Goal: Task Accomplishment & Management: Manage account settings

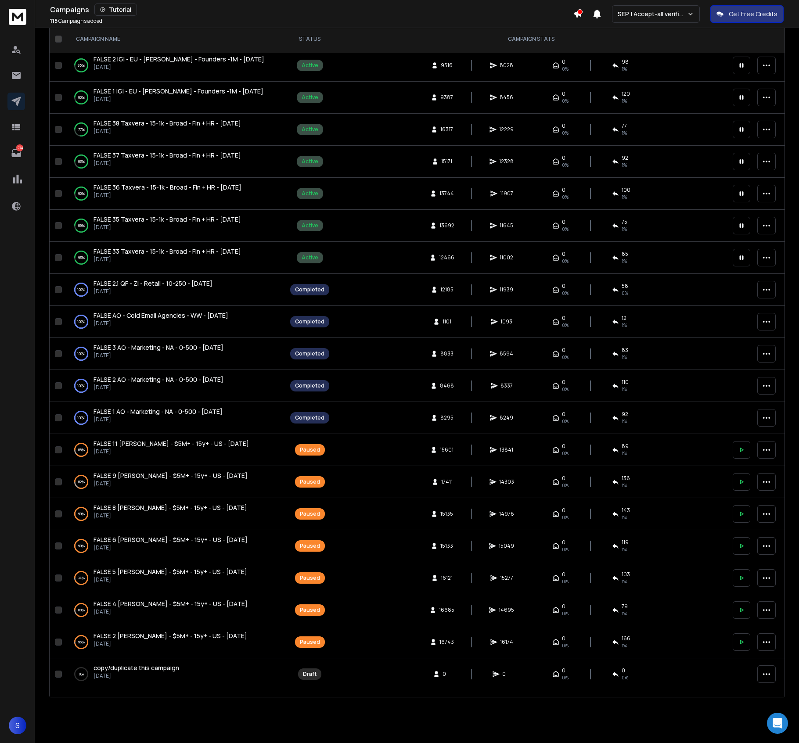
scroll to position [3065, 0]
click at [760, 669] on button "button" at bounding box center [766, 675] width 18 height 18
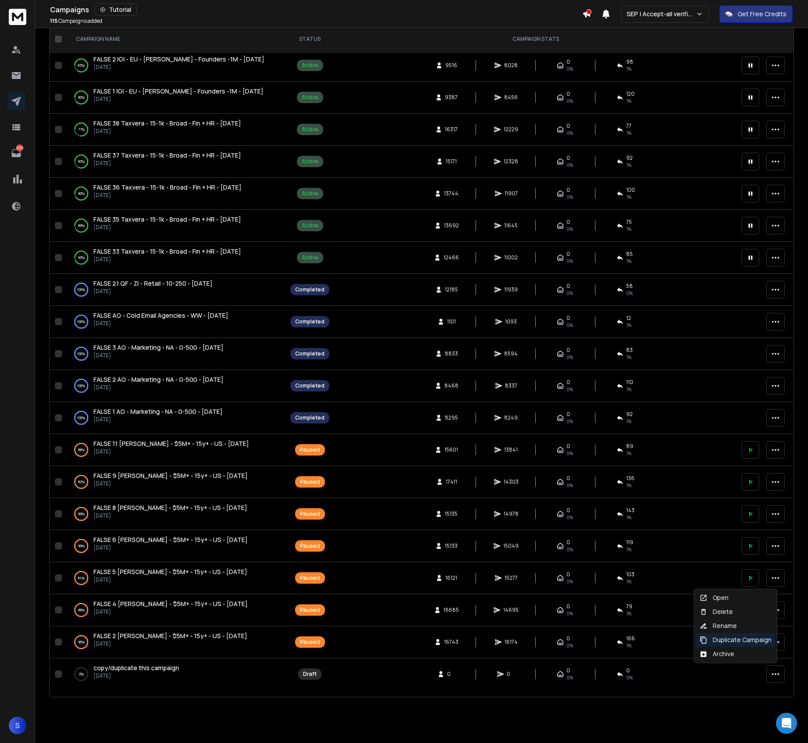
click at [747, 645] on div "Duplicate Campaign" at bounding box center [735, 640] width 79 height 14
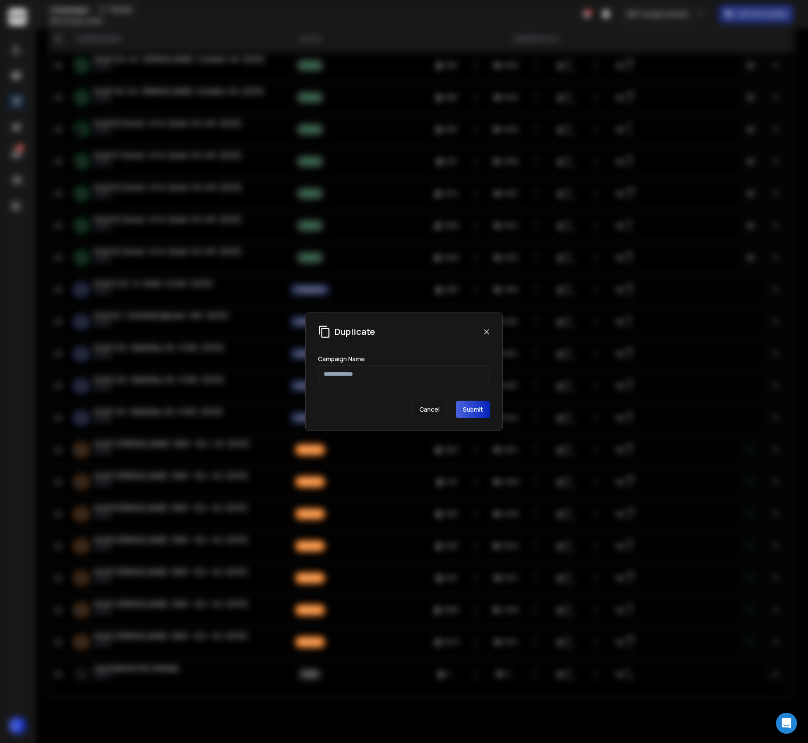
click at [443, 377] on input "text" at bounding box center [404, 375] width 172 height 18
paste input "**********"
type input "**********"
click at [467, 409] on button "Submit" at bounding box center [473, 410] width 34 height 18
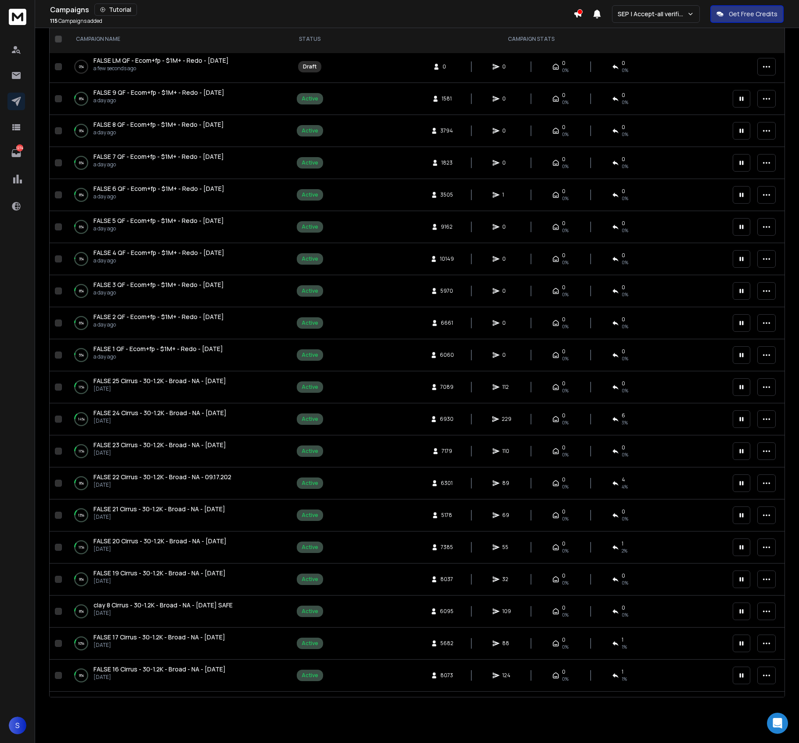
scroll to position [0, 0]
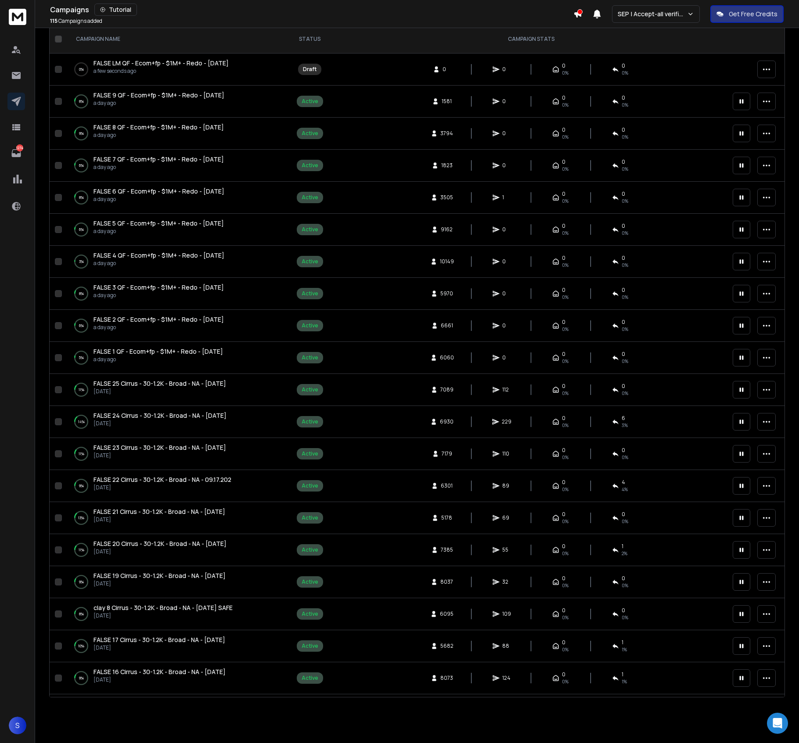
click at [241, 66] on div "0 % FALSE LM QF - Ecom+fp - $1M+ - Redo - [DATE] a few seconds ago" at bounding box center [175, 69] width 202 height 21
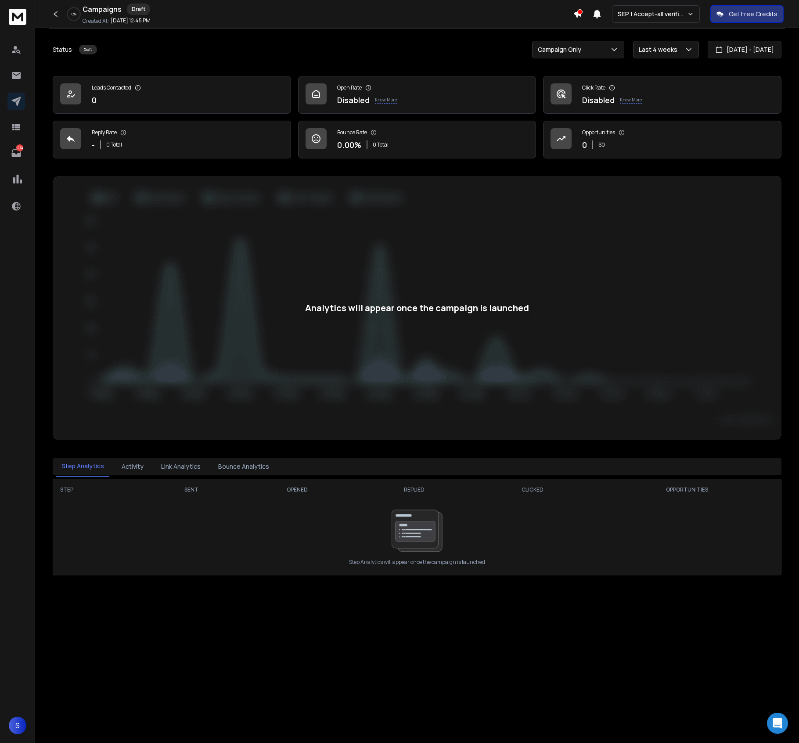
click at [279, 49] on div "Status: Draft Resume Campaign Campaign Only Last 4 weeks [DATE] - [DATE]" at bounding box center [417, 50] width 729 height 18
click at [349, 12] on div "0 % Campaigns Draft Created At: [DATE] 12:45 PM SEP | Accept-all verifications …" at bounding box center [399, 14] width 799 height 28
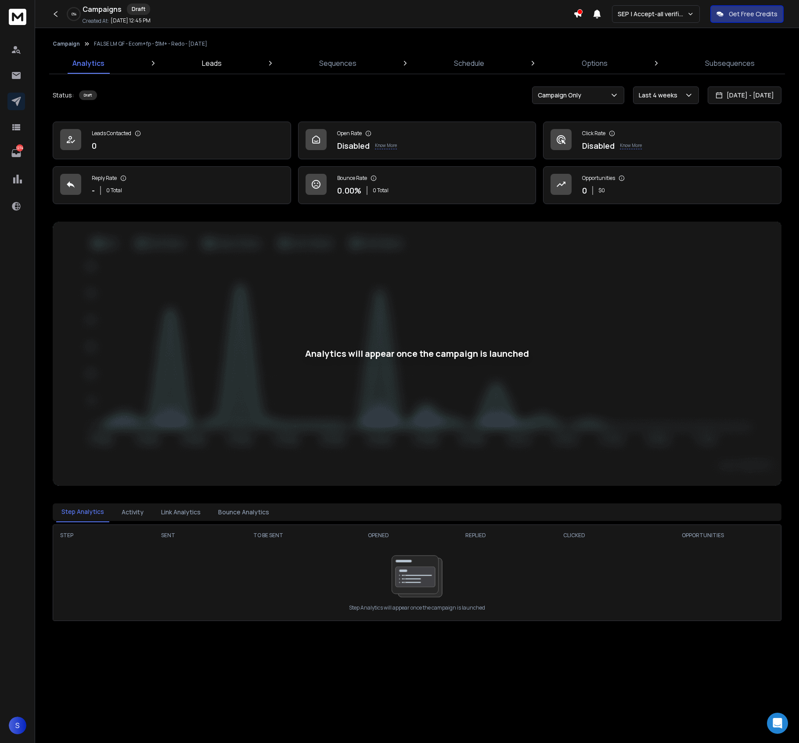
click at [205, 63] on p "Leads" at bounding box center [212, 63] width 20 height 11
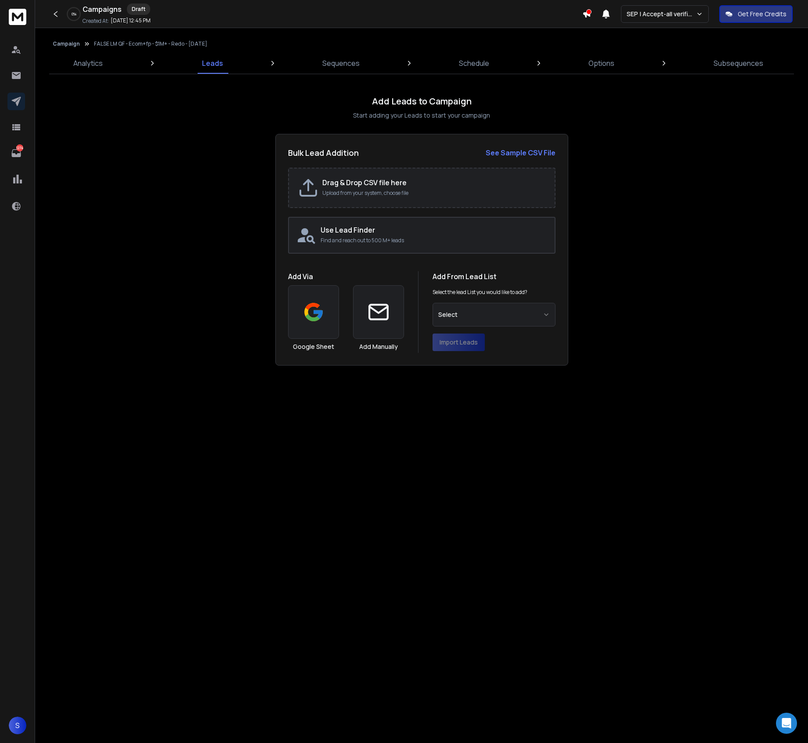
click at [353, 187] on div "Drag & Drop CSV file here Upload from your system, choose file" at bounding box center [433, 187] width 223 height 21
type input "**********"
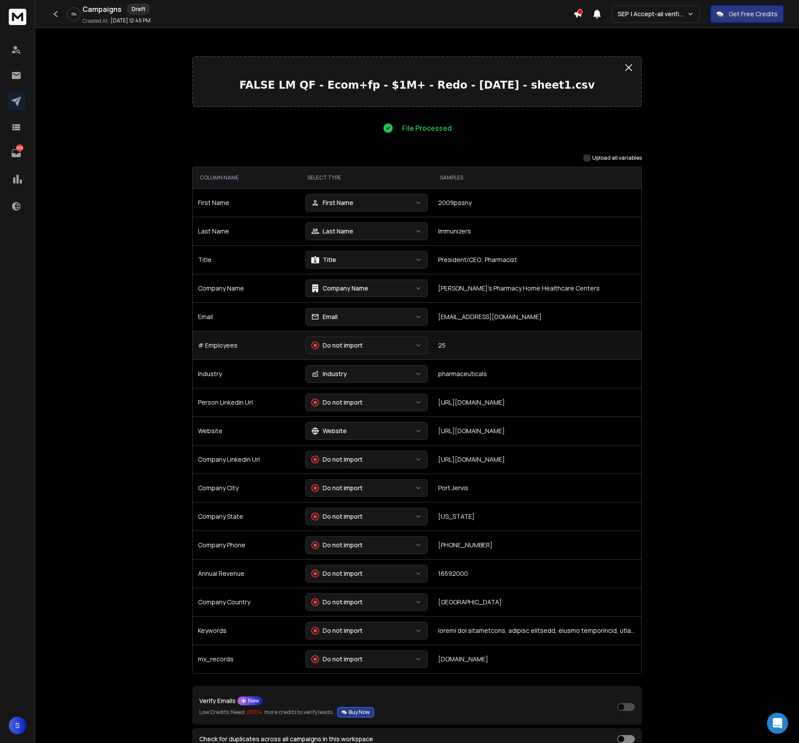
click at [412, 345] on button "Do not import" at bounding box center [367, 346] width 122 height 18
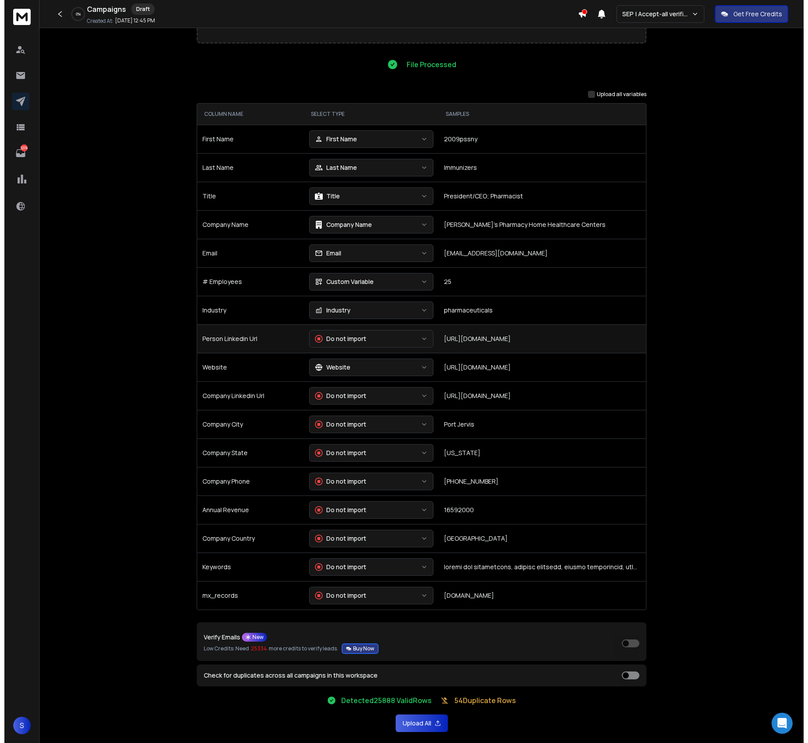
scroll to position [68, 0]
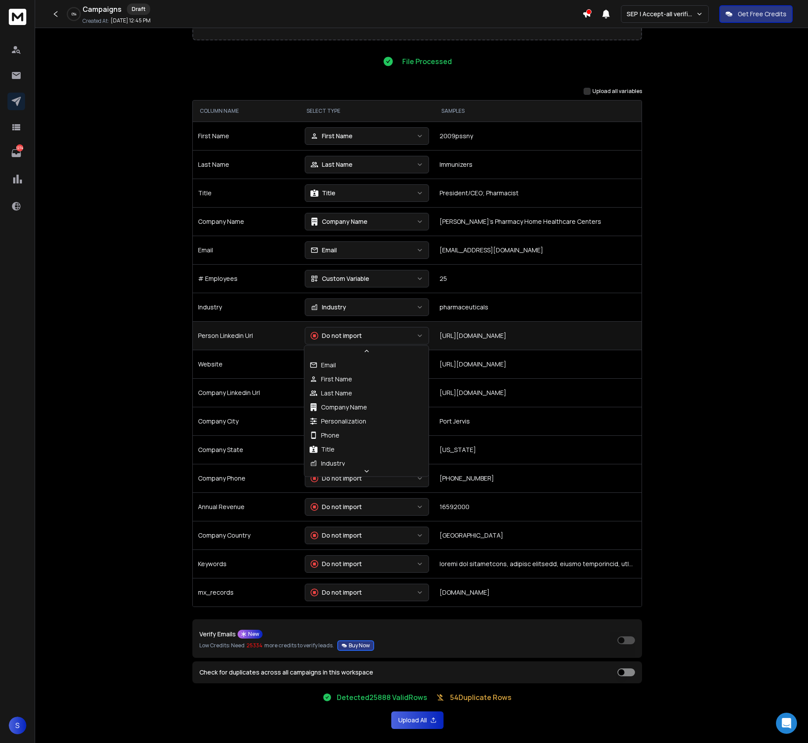
click at [406, 336] on button "Do not import" at bounding box center [367, 336] width 124 height 18
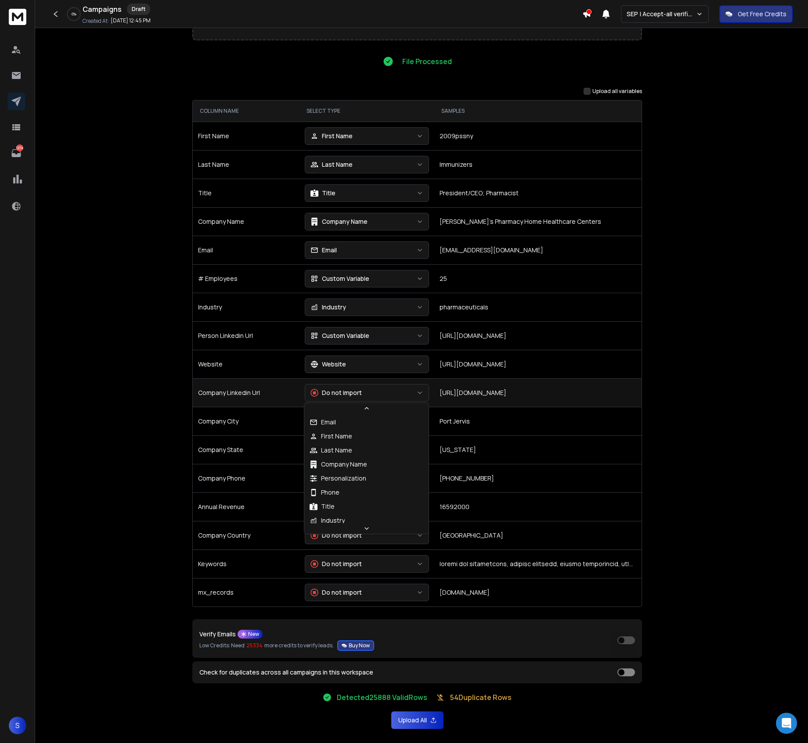
click at [356, 391] on div "Do not import" at bounding box center [335, 393] width 51 height 9
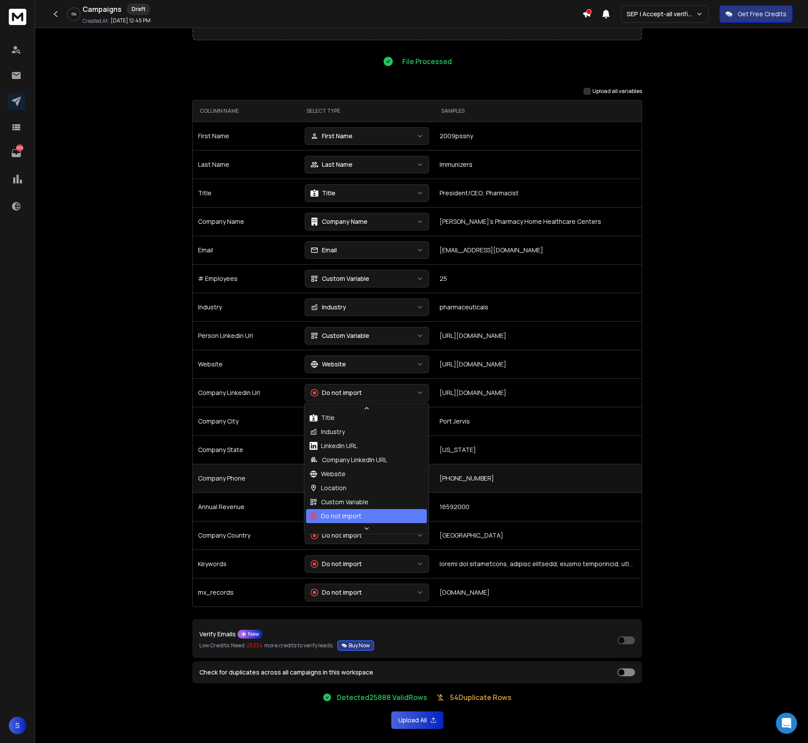
drag, startPoint x: 359, startPoint y: 503, endPoint x: 359, endPoint y: 485, distance: 18.0
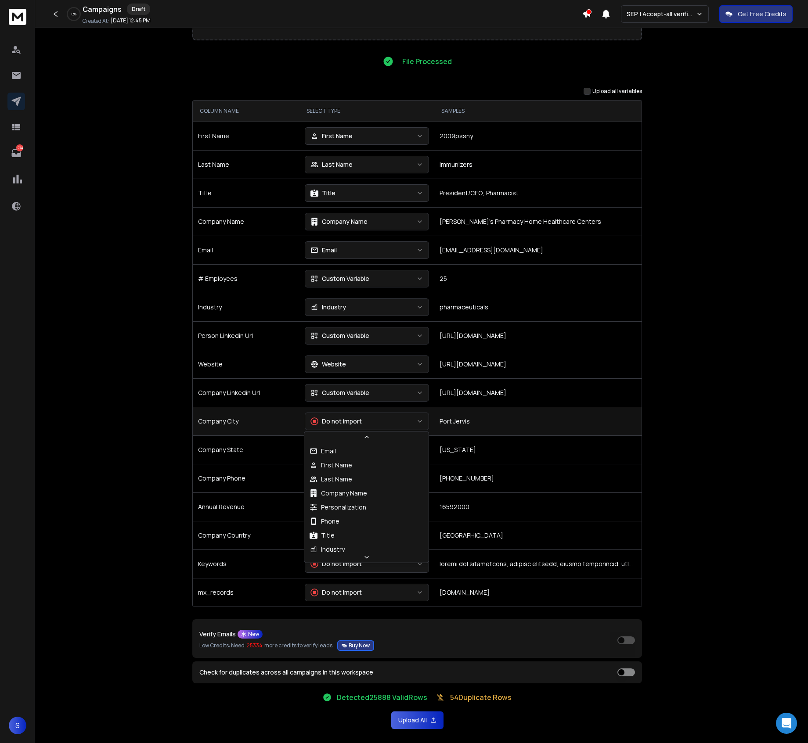
click at [359, 420] on div "Do not import" at bounding box center [335, 421] width 51 height 9
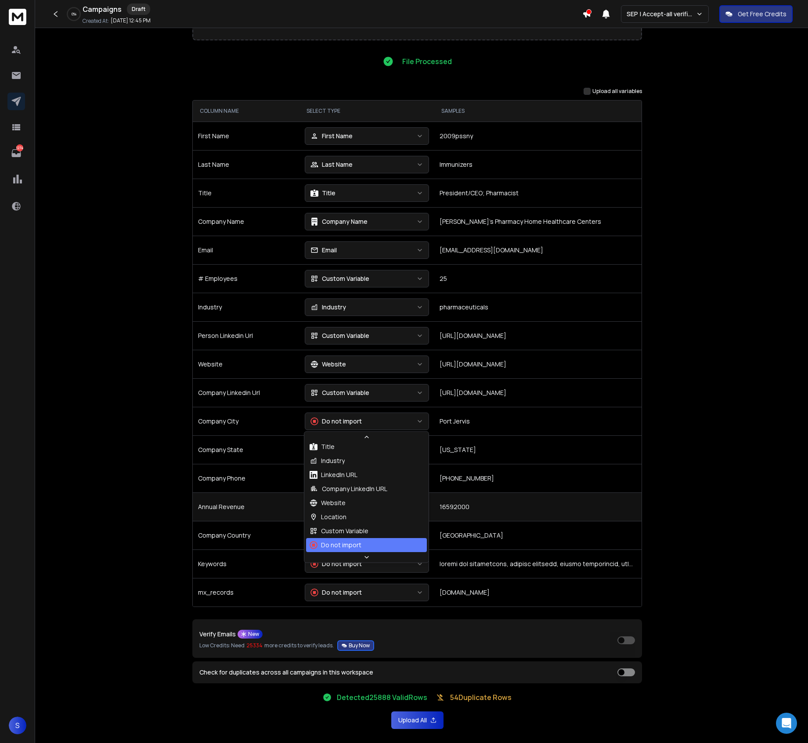
drag, startPoint x: 357, startPoint y: 529, endPoint x: 362, endPoint y: 499, distance: 30.3
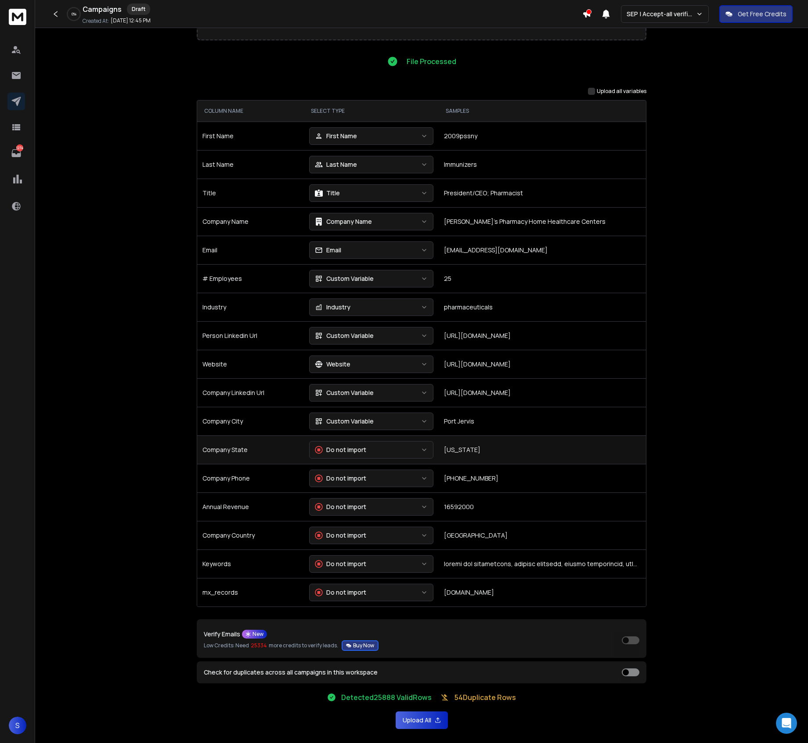
click at [367, 452] on button "Do not import" at bounding box center [371, 450] width 124 height 18
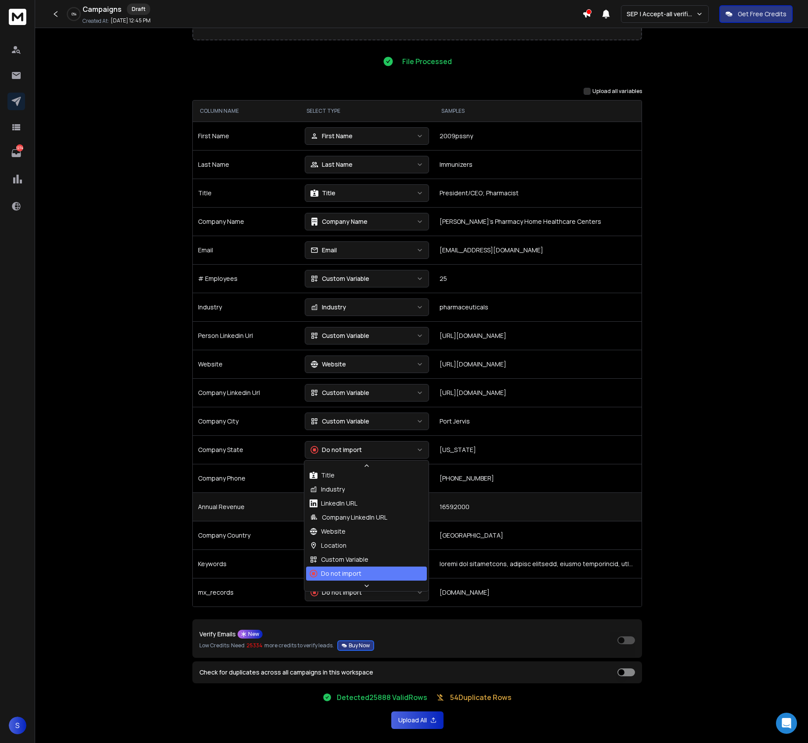
drag, startPoint x: 353, startPoint y: 559, endPoint x: 348, endPoint y: 520, distance: 39.1
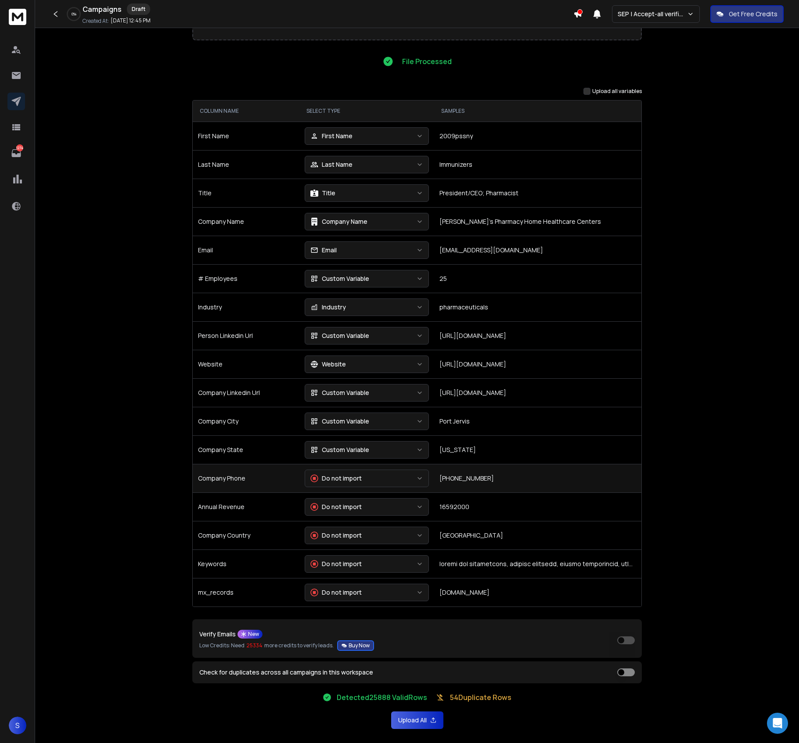
click at [343, 483] on button "Do not import" at bounding box center [367, 479] width 124 height 18
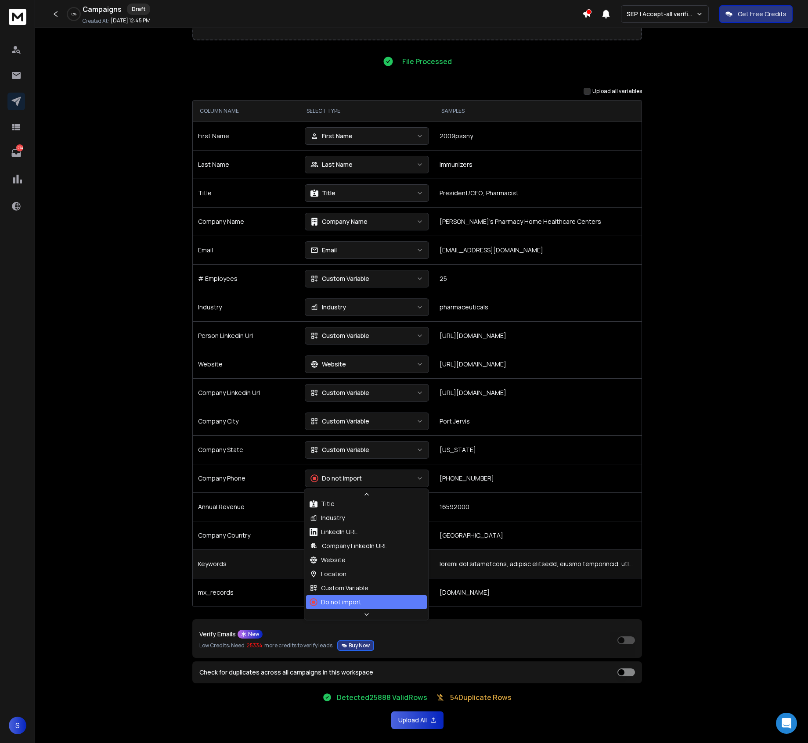
drag, startPoint x: 346, startPoint y: 589, endPoint x: 348, endPoint y: 552, distance: 36.9
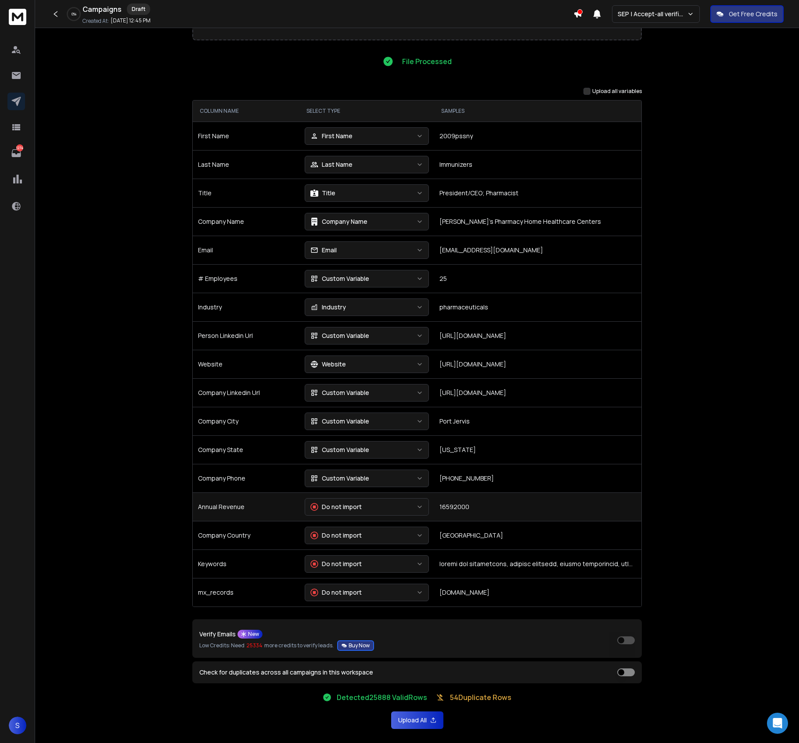
click at [346, 508] on div "Do not import" at bounding box center [335, 507] width 51 height 9
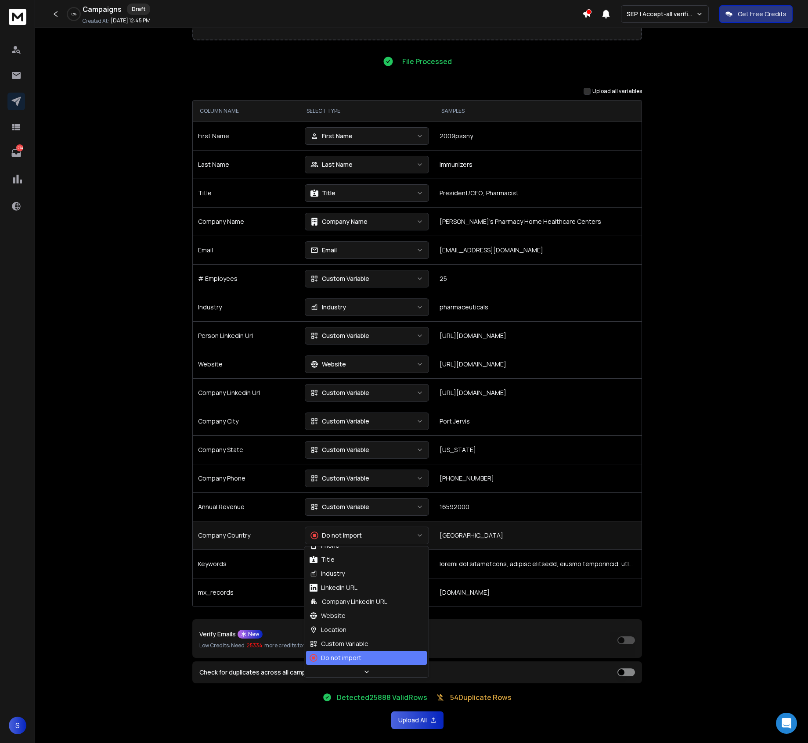
click at [347, 543] on button "Do not import" at bounding box center [367, 536] width 124 height 18
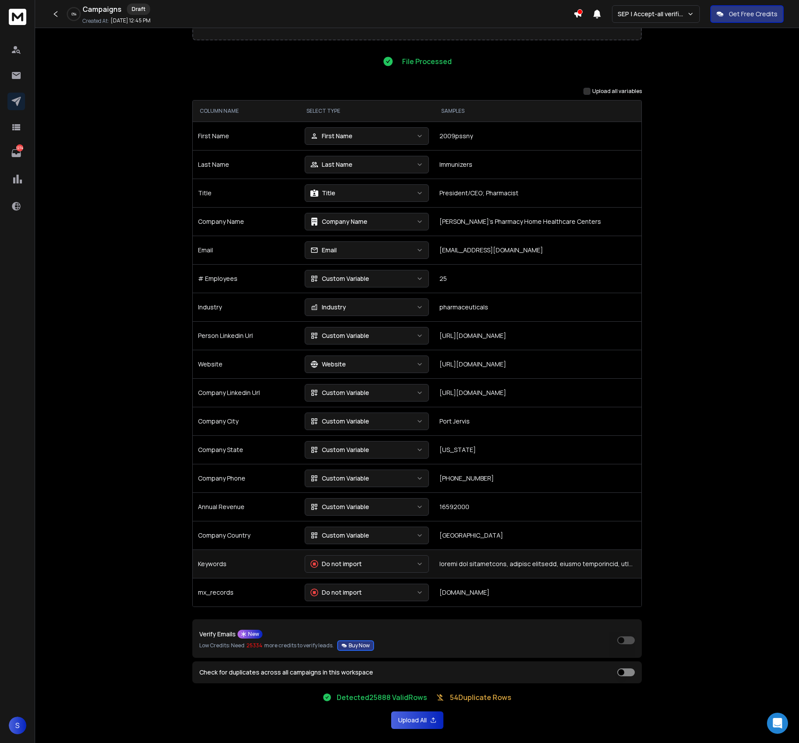
click at [355, 571] on button "Do not import" at bounding box center [367, 564] width 124 height 18
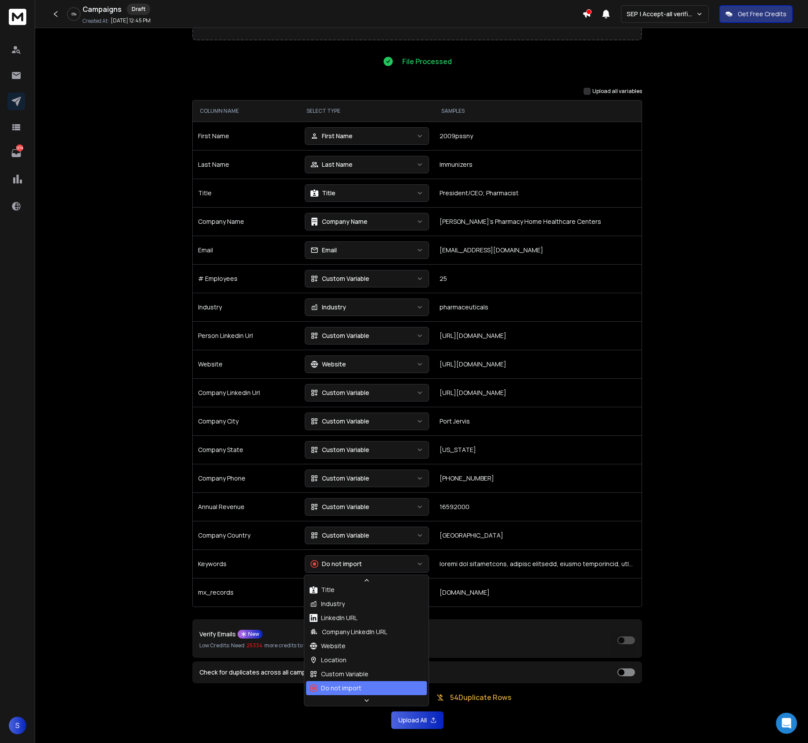
drag, startPoint x: 358, startPoint y: 670, endPoint x: 351, endPoint y: 613, distance: 57.1
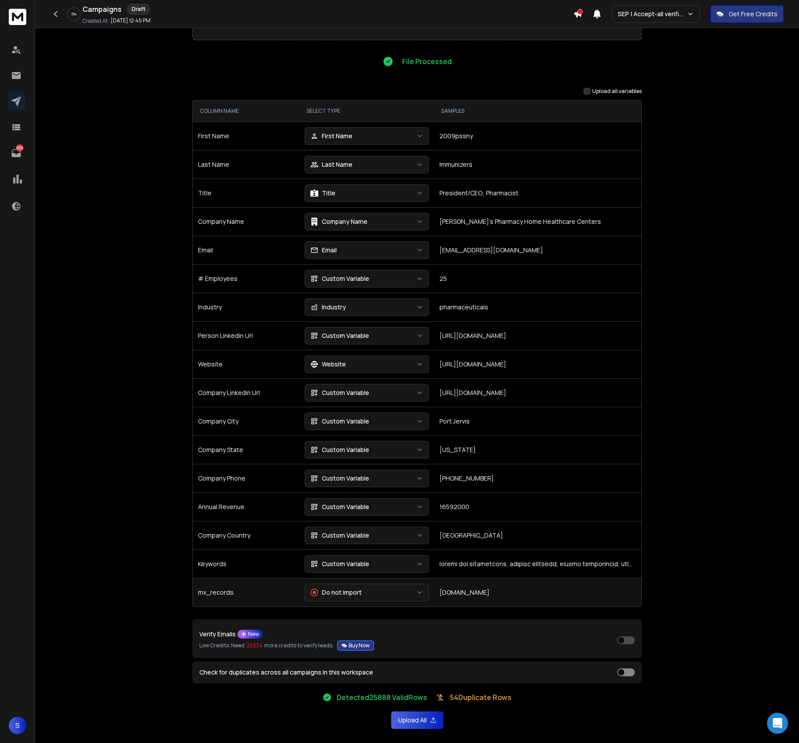
click at [349, 596] on button "Do not import" at bounding box center [367, 593] width 124 height 18
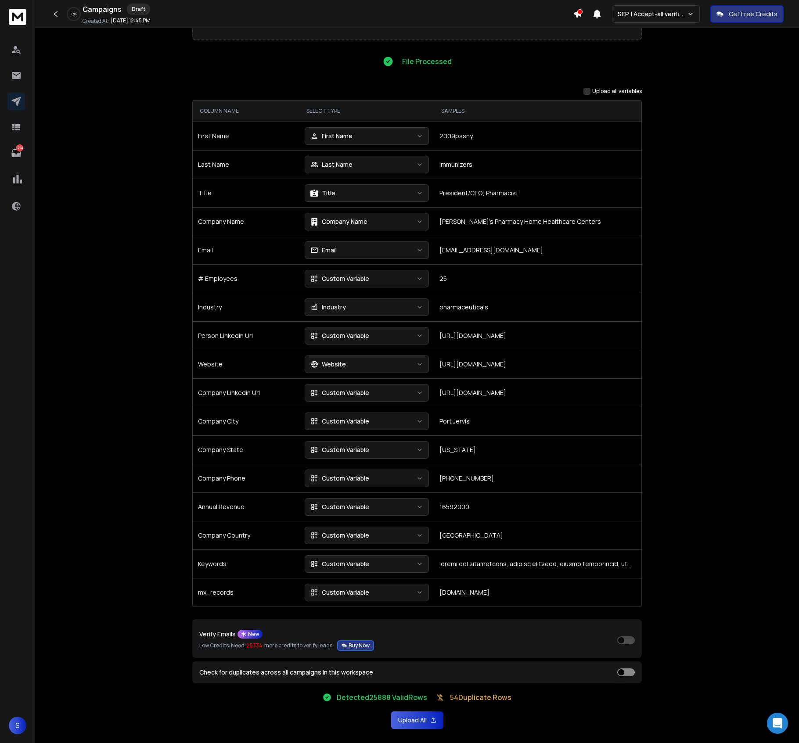
click at [624, 673] on button "Check for duplicates across all campaigns in this workspace" at bounding box center [626, 673] width 18 height 8
click at [416, 720] on button "Upload All" at bounding box center [417, 721] width 52 height 18
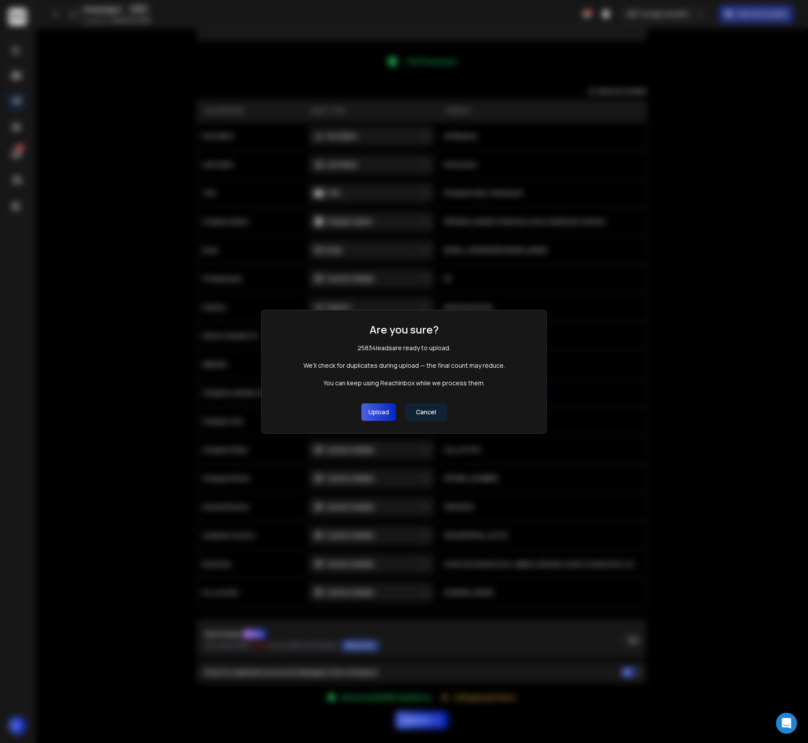
click at [380, 404] on button "Upload" at bounding box center [378, 412] width 35 height 18
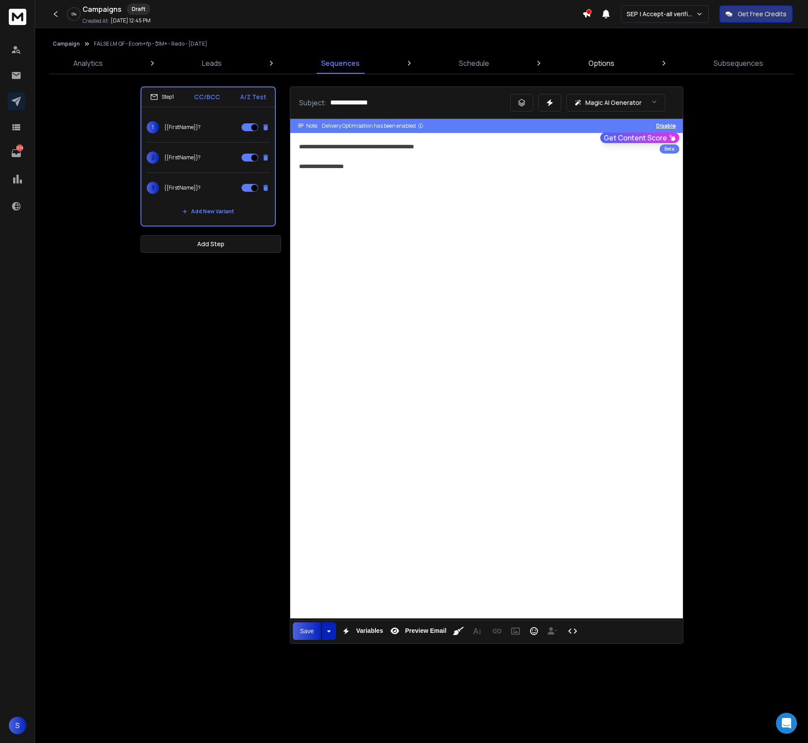
click at [613, 63] on p "Options" at bounding box center [601, 63] width 26 height 11
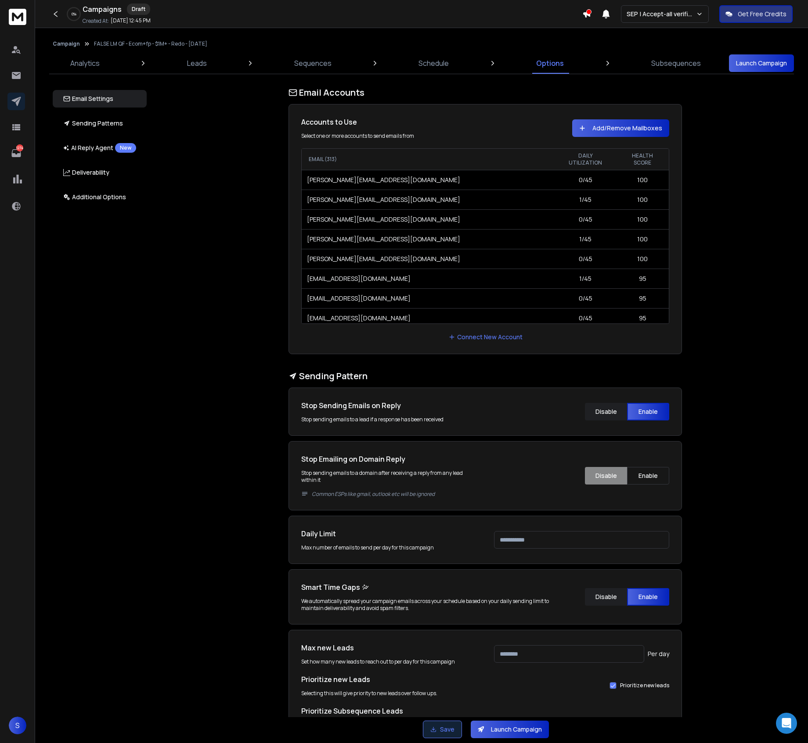
click at [446, 730] on button "Save" at bounding box center [442, 730] width 39 height 18
click at [447, 729] on button "Save" at bounding box center [442, 730] width 39 height 18
click at [22, 103] on link at bounding box center [16, 102] width 18 height 18
